Goal: Task Accomplishment & Management: Manage account settings

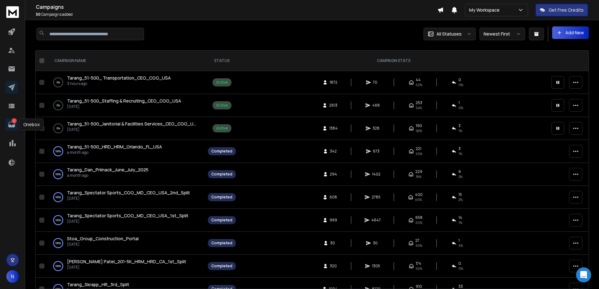
click at [9, 127] on icon at bounding box center [12, 125] width 8 height 8
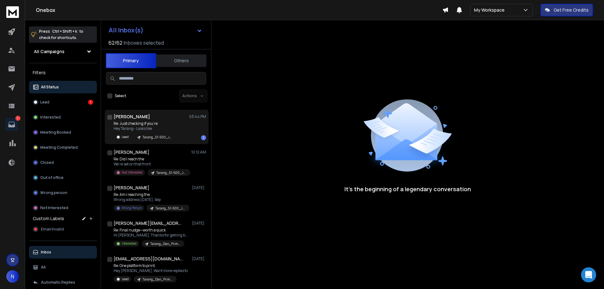
click at [136, 124] on p "Re: Just checking if you’re" at bounding box center [145, 123] width 63 height 5
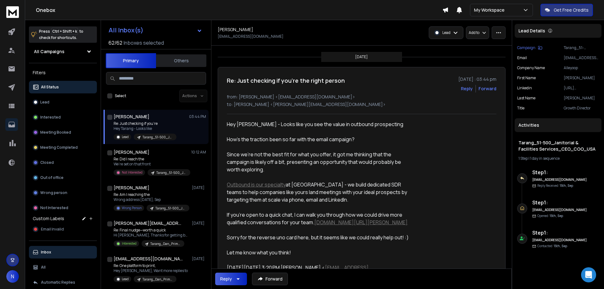
click at [273, 124] on div "Hey Tarang - Looks like you see the value in outbound prospecting How's the tra…" at bounding box center [319, 288] width 184 height 337
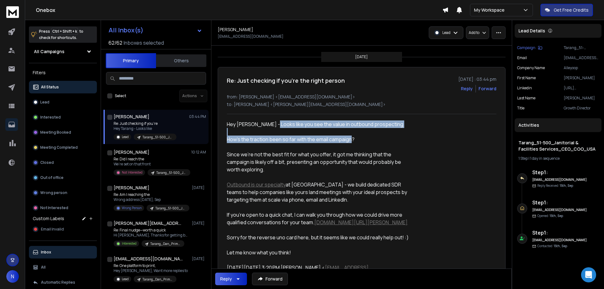
drag, startPoint x: 273, startPoint y: 124, endPoint x: 382, endPoint y: 141, distance: 110.0
click at [335, 137] on div "Hey Tarang - Looks like you see the value in outbound prospecting How's the tra…" at bounding box center [319, 288] width 184 height 337
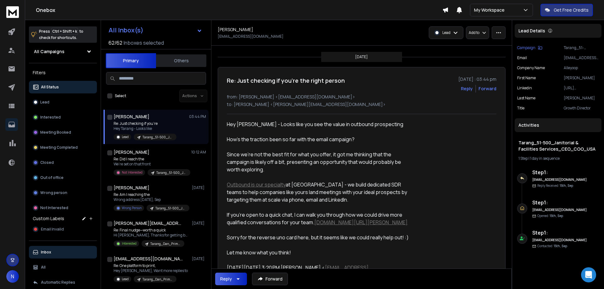
click at [394, 141] on div "Hey Tarang - Looks like you see the value in outbound prospecting How's the tra…" at bounding box center [319, 288] width 184 height 337
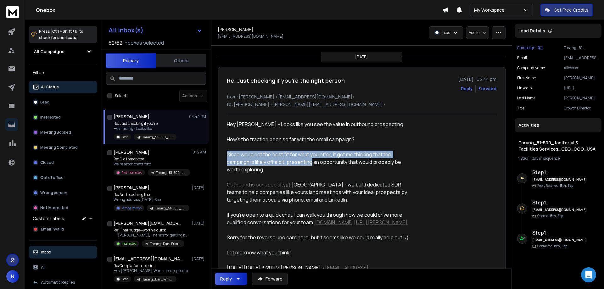
drag, startPoint x: 230, startPoint y: 153, endPoint x: 299, endPoint y: 158, distance: 68.4
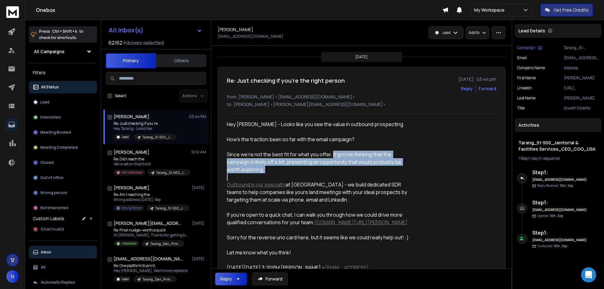
drag, startPoint x: 332, startPoint y: 153, endPoint x: 269, endPoint y: 166, distance: 64.6
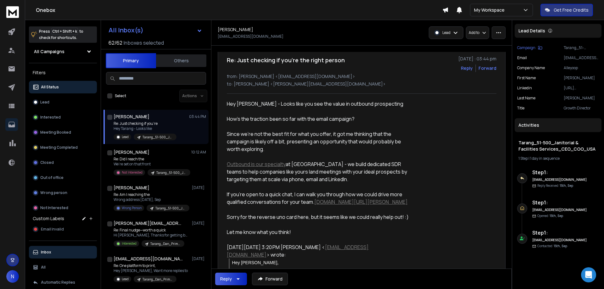
scroll to position [31, 0]
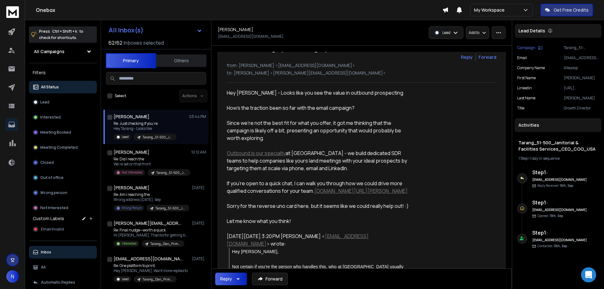
click at [320, 152] on div "Outbound is our specialty at Alleyoop - we build dedicated SDR teams to help co…" at bounding box center [319, 171] width 184 height 45
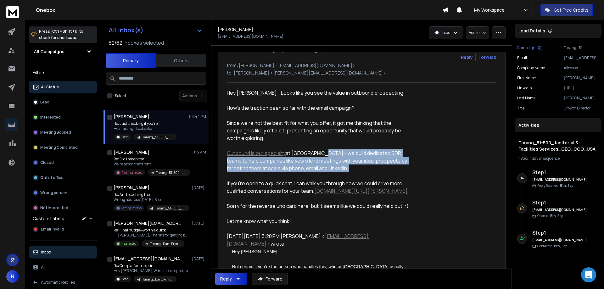
drag, startPoint x: 320, startPoint y: 152, endPoint x: 333, endPoint y: 169, distance: 20.9
click at [333, 169] on div "Outbound is our specialty at Alleyoop - we build dedicated SDR teams to help co…" at bounding box center [319, 171] width 184 height 45
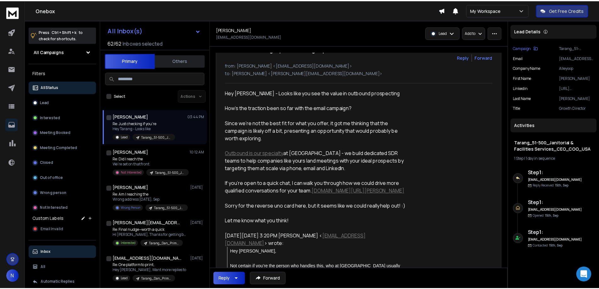
scroll to position [0, 0]
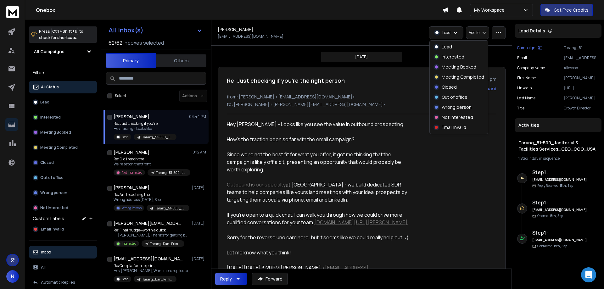
click at [452, 34] on div "Lead" at bounding box center [446, 33] width 34 height 12
click at [454, 119] on p "Not Interested" at bounding box center [456, 117] width 31 height 6
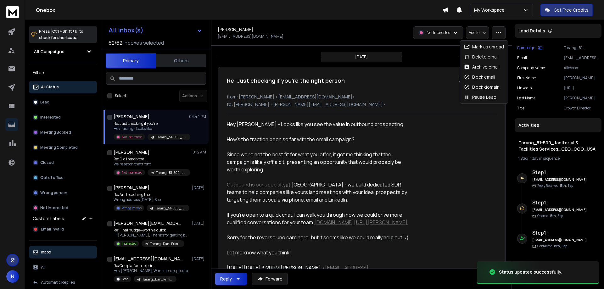
click at [496, 32] on button "button" at bounding box center [498, 32] width 14 height 13
click at [474, 79] on div "Block email" at bounding box center [479, 77] width 31 height 6
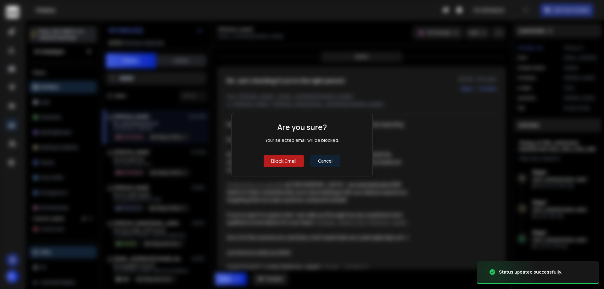
click at [279, 160] on button "Block Email" at bounding box center [283, 161] width 40 height 13
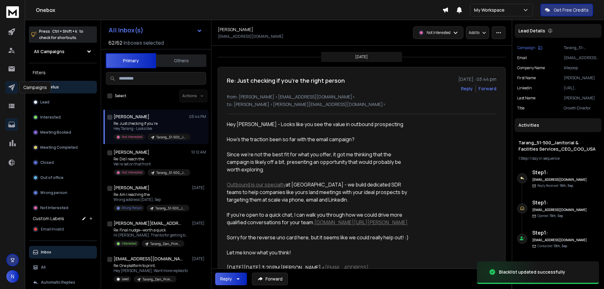
click at [12, 88] on icon at bounding box center [11, 87] width 7 height 7
